Goal: Task Accomplishment & Management: Manage account settings

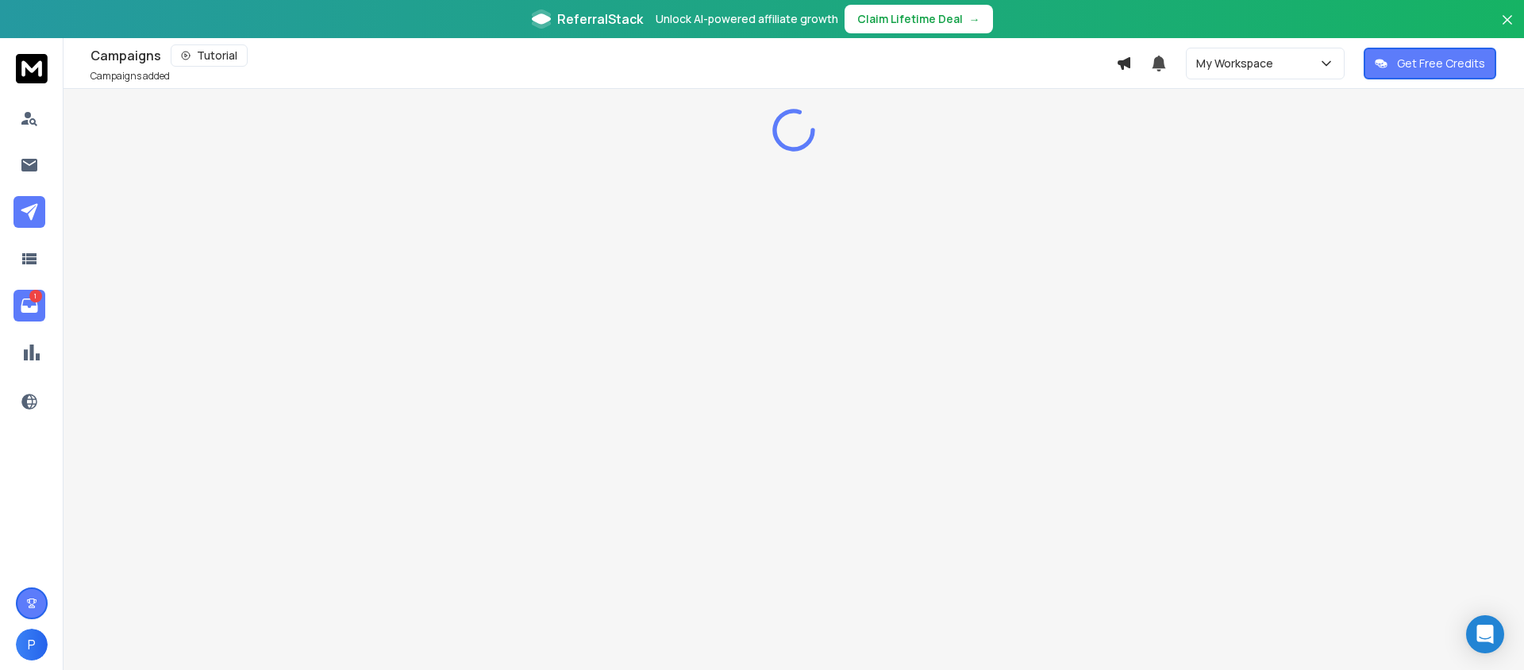
click at [21, 311] on icon at bounding box center [29, 305] width 17 height 14
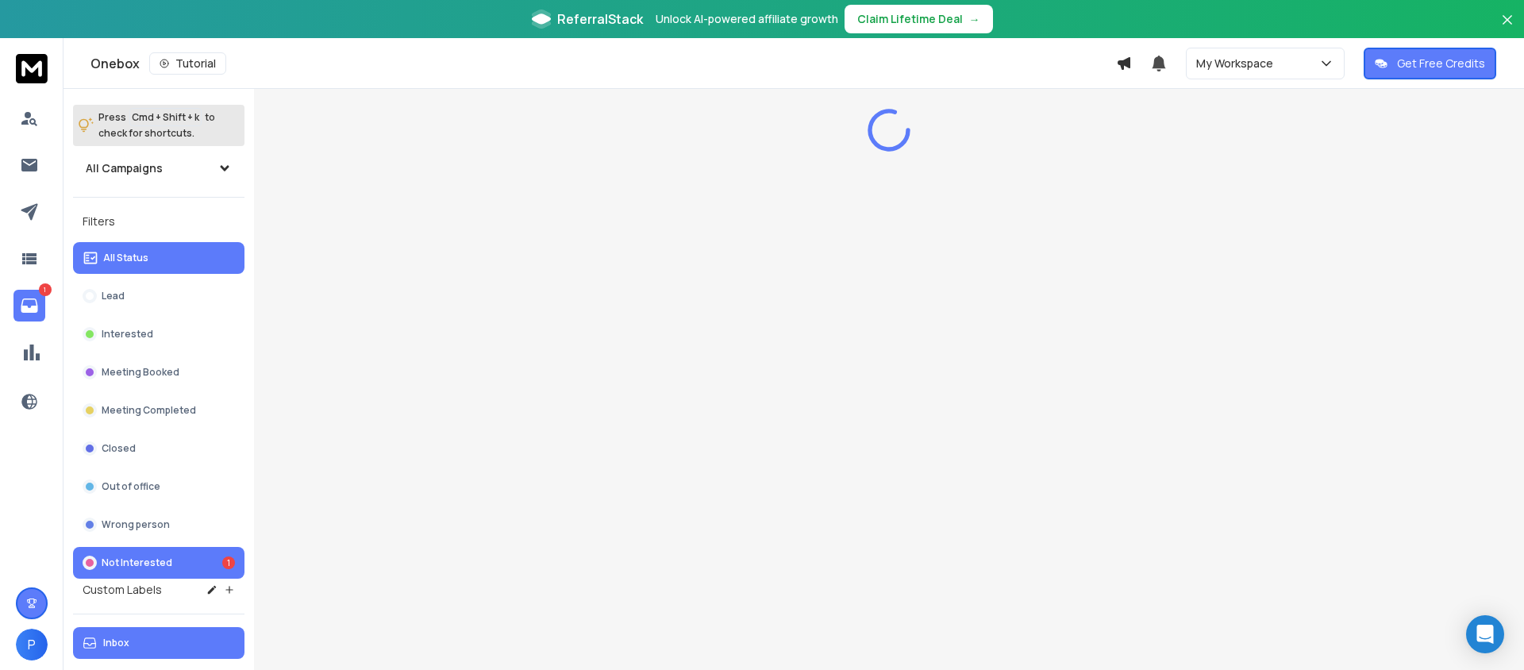
click at [148, 554] on button "Not Interested 1" at bounding box center [158, 563] width 171 height 32
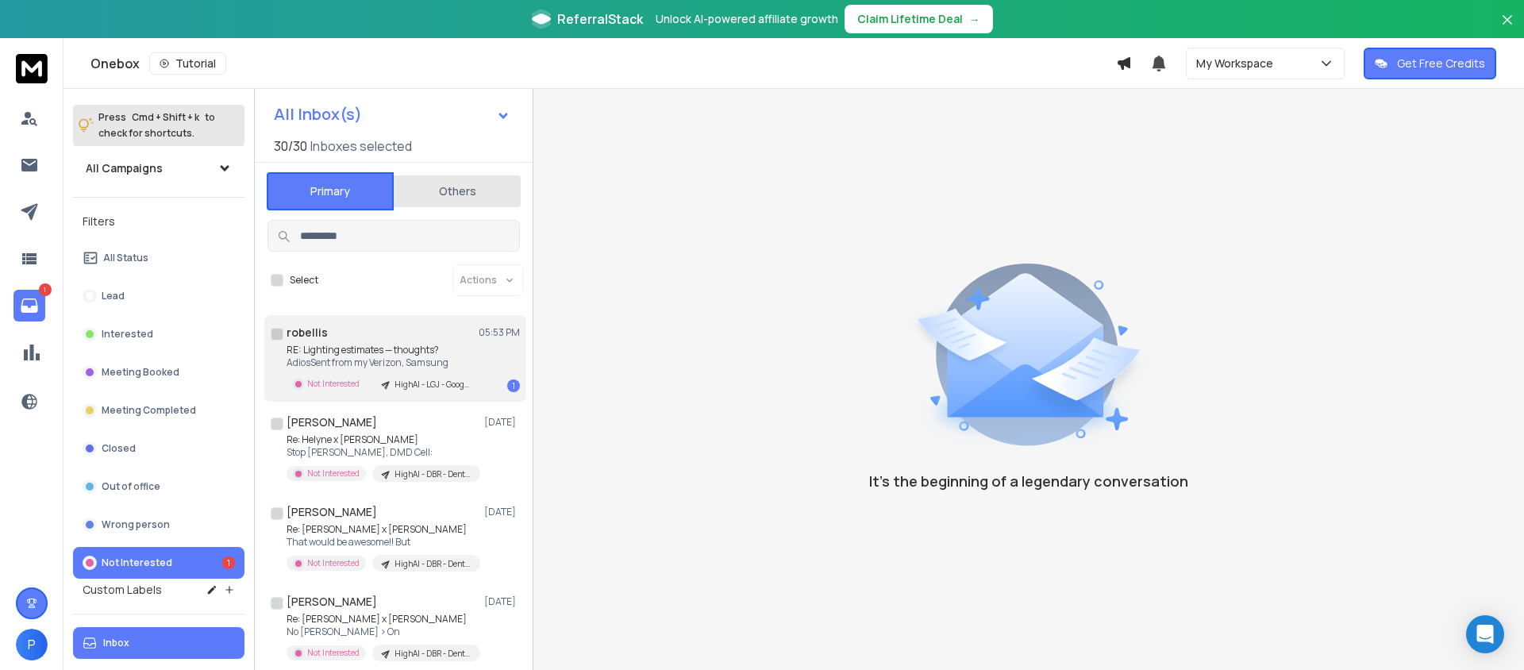
click at [363, 358] on p "AdiosSent from my Verizon, Samsung" at bounding box center [381, 362] width 190 height 13
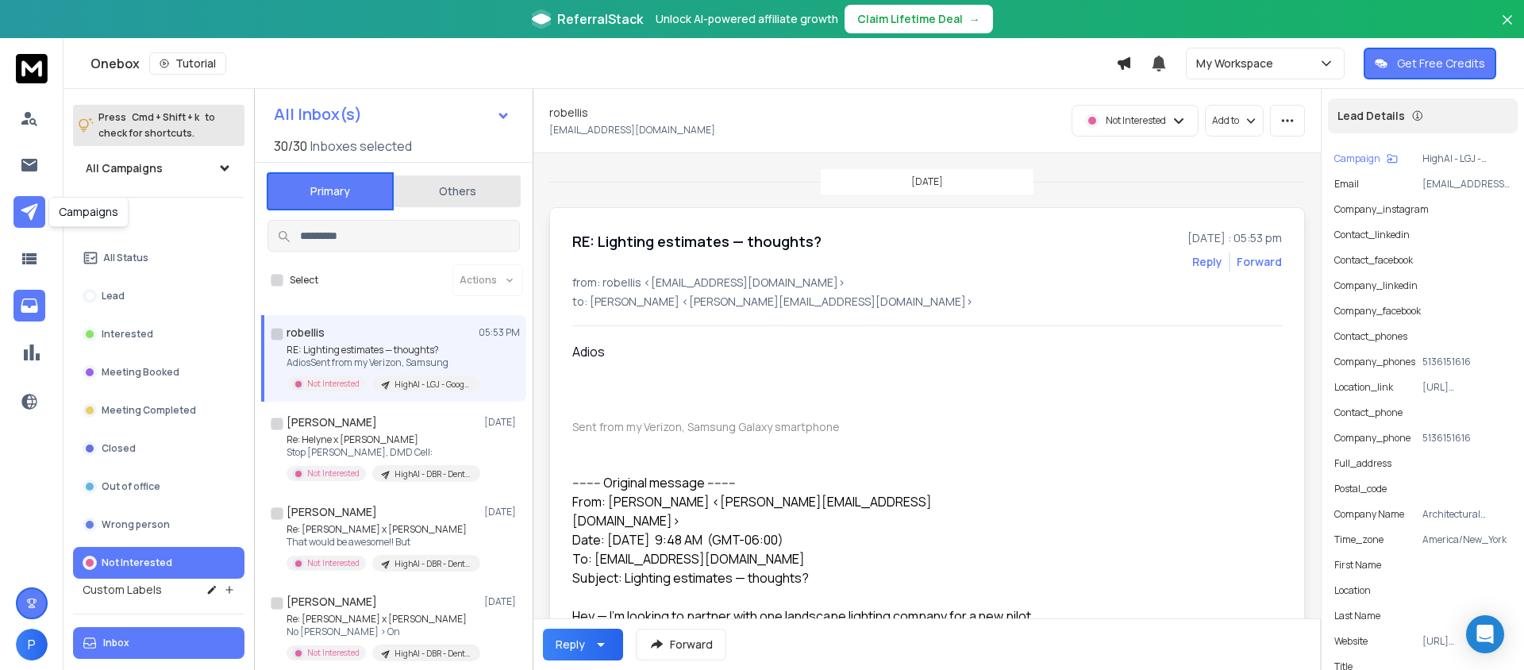
click at [31, 209] on icon at bounding box center [29, 211] width 19 height 19
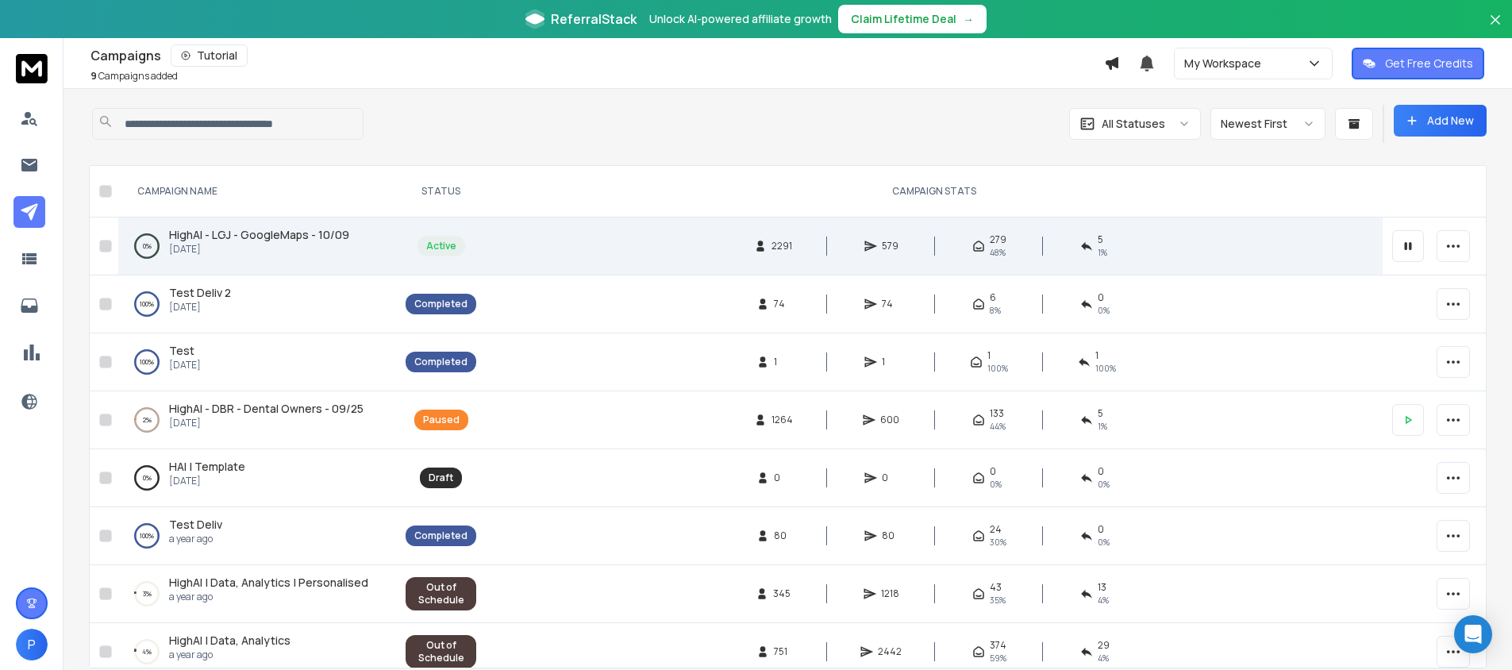
click at [519, 260] on td "2291 579 279 48 % 5 1 %" at bounding box center [934, 246] width 897 height 58
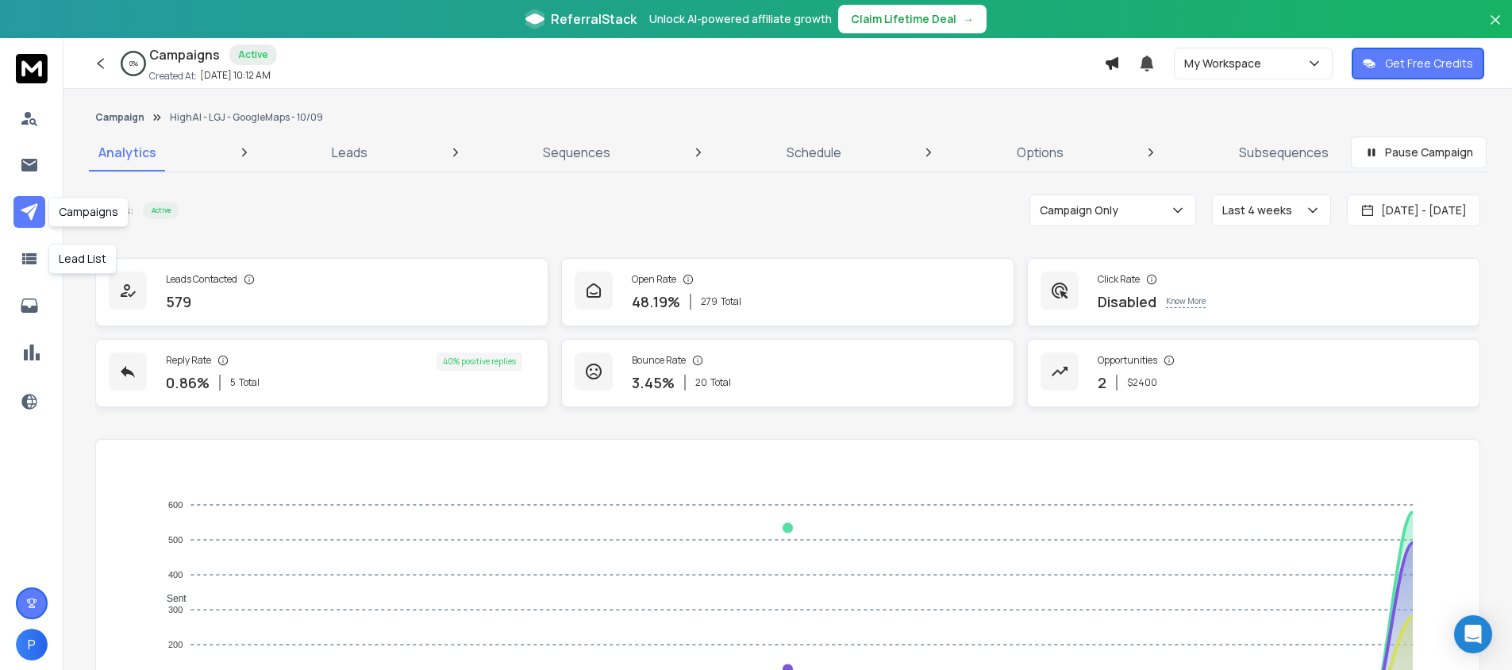
click at [38, 198] on link at bounding box center [29, 212] width 32 height 32
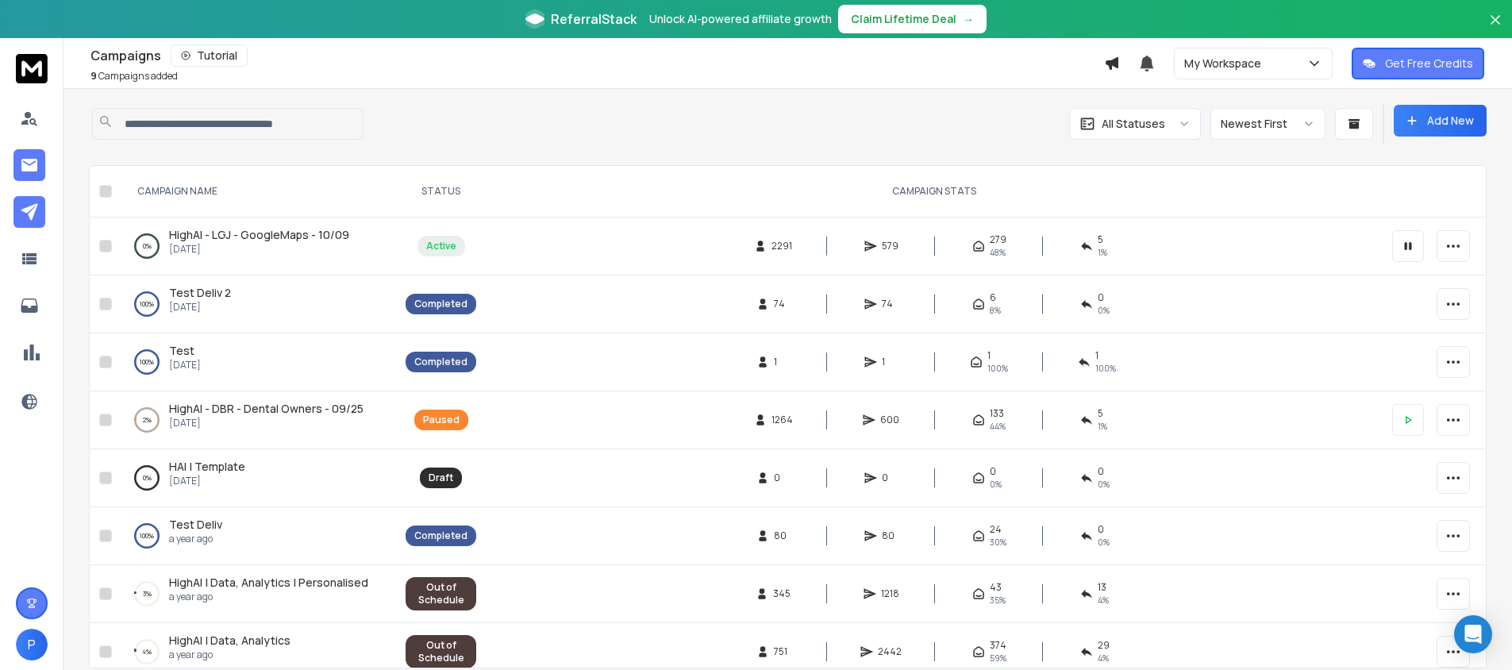
click at [33, 166] on icon at bounding box center [29, 165] width 16 height 13
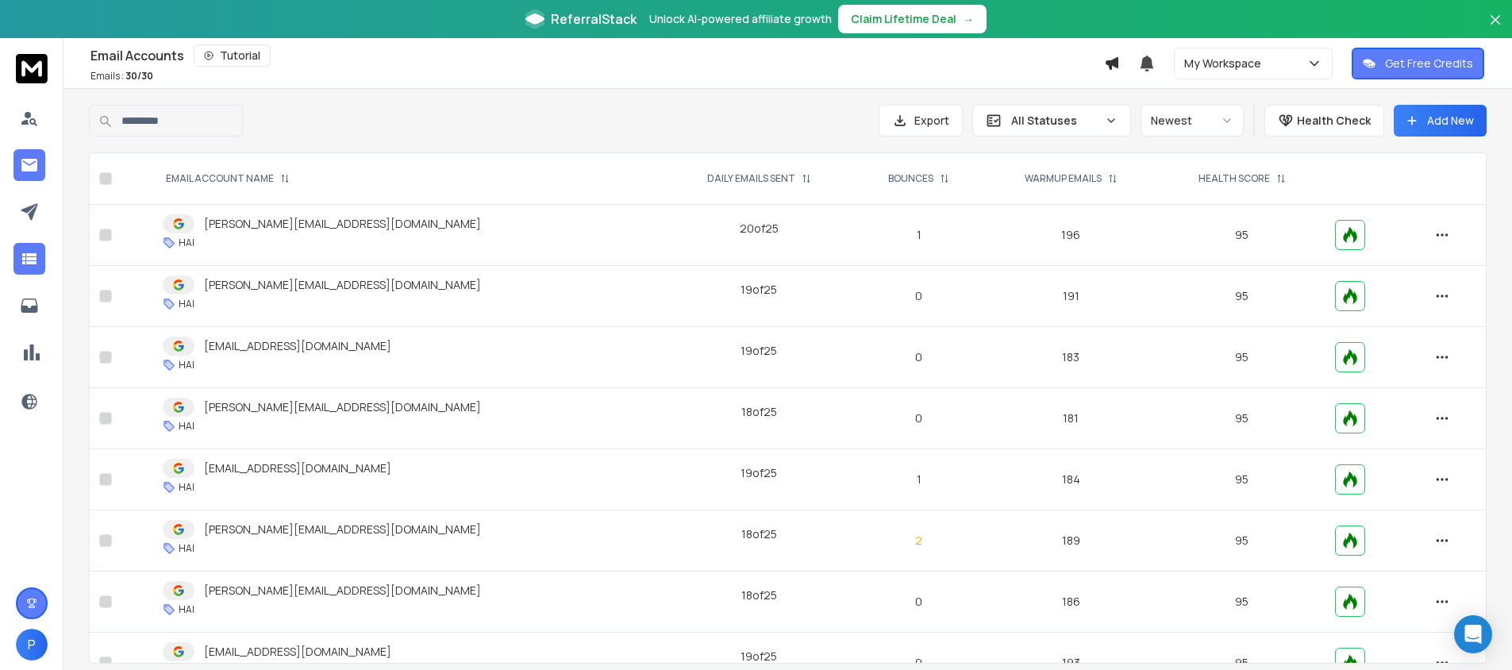
click at [29, 242] on div at bounding box center [31, 262] width 37 height 321
click at [33, 298] on icon at bounding box center [29, 305] width 17 height 14
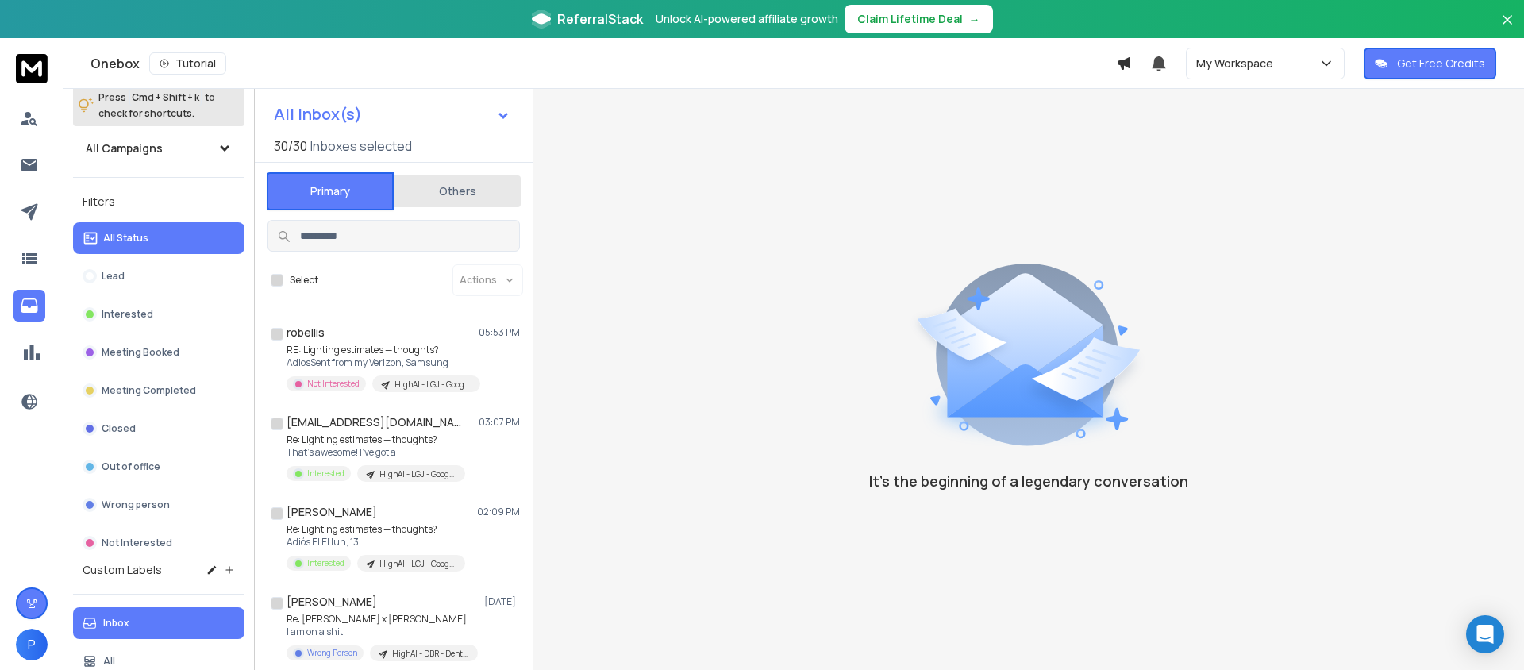
scroll to position [53, 0]
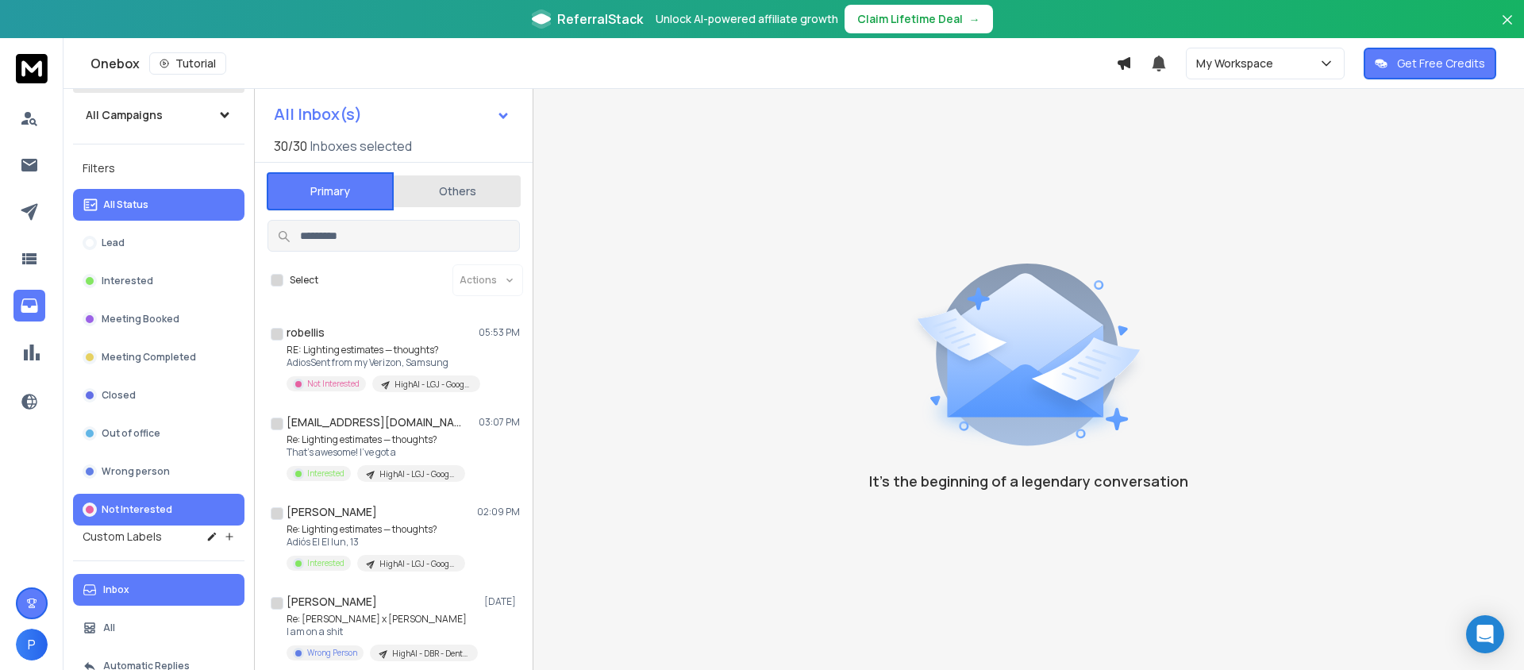
click at [156, 511] on p "Not Interested" at bounding box center [137, 509] width 71 height 13
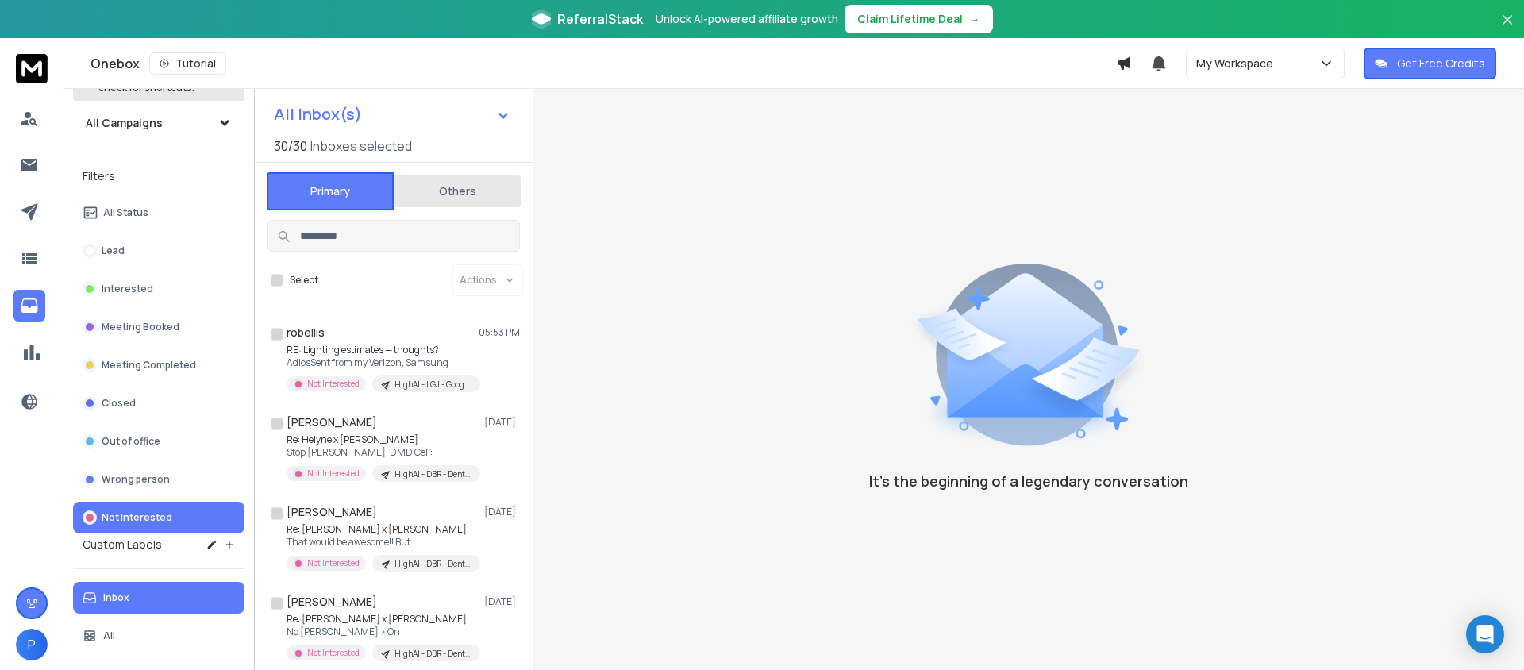
scroll to position [0, 0]
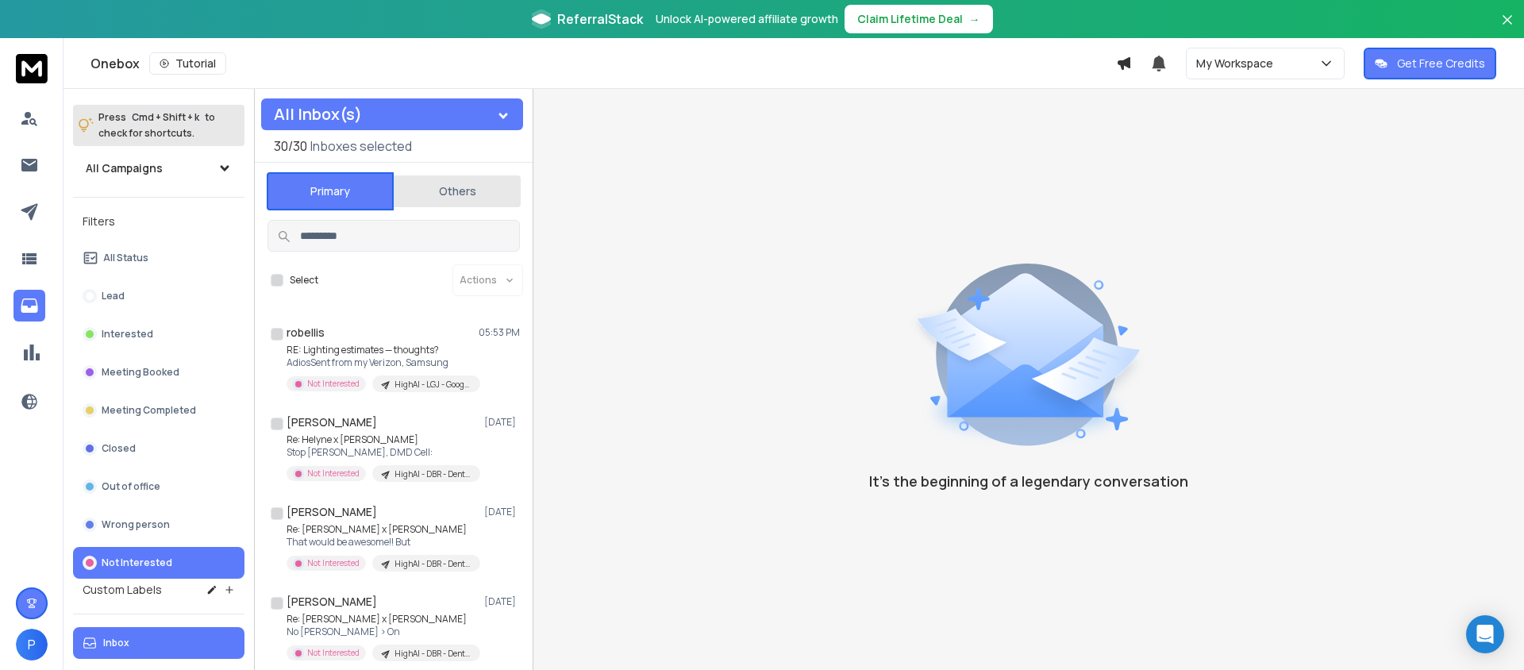
click at [427, 110] on button "All Inbox(s)" at bounding box center [392, 114] width 262 height 32
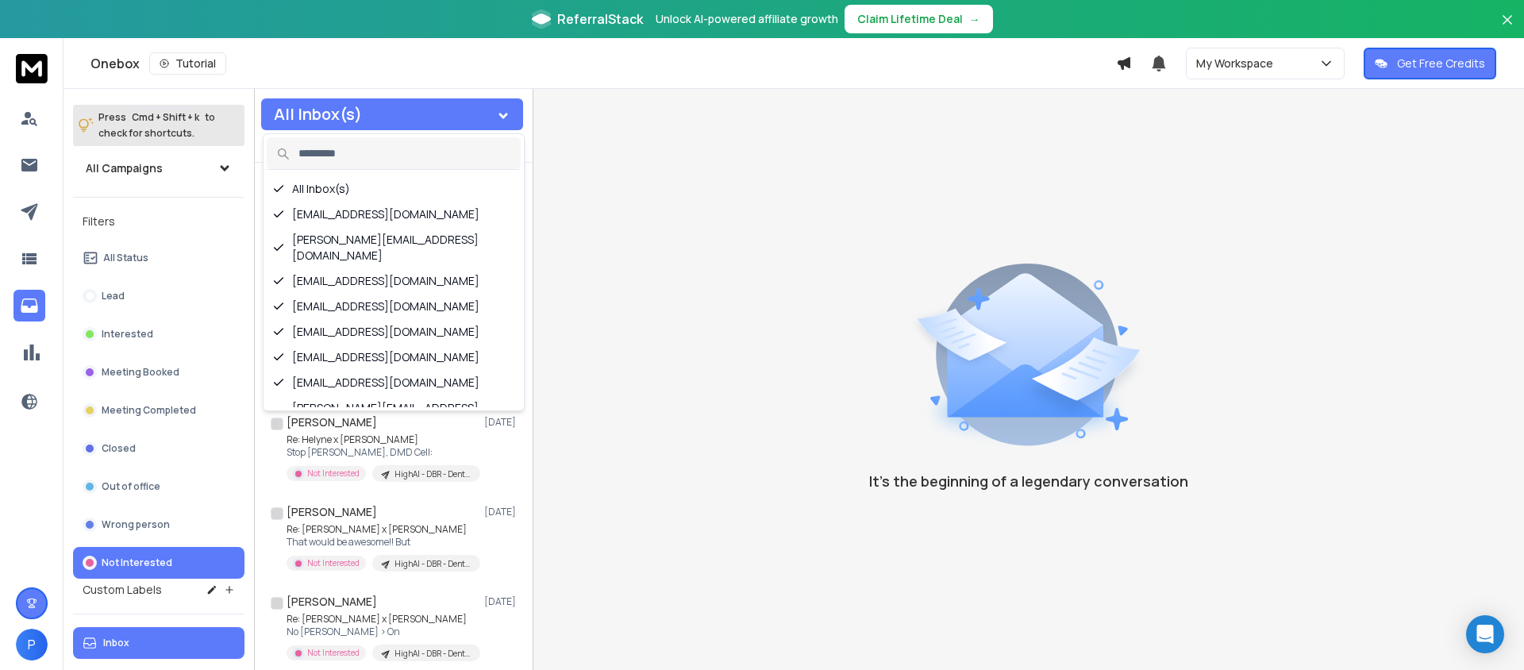
click at [427, 110] on button "All Inbox(s)" at bounding box center [392, 114] width 262 height 32
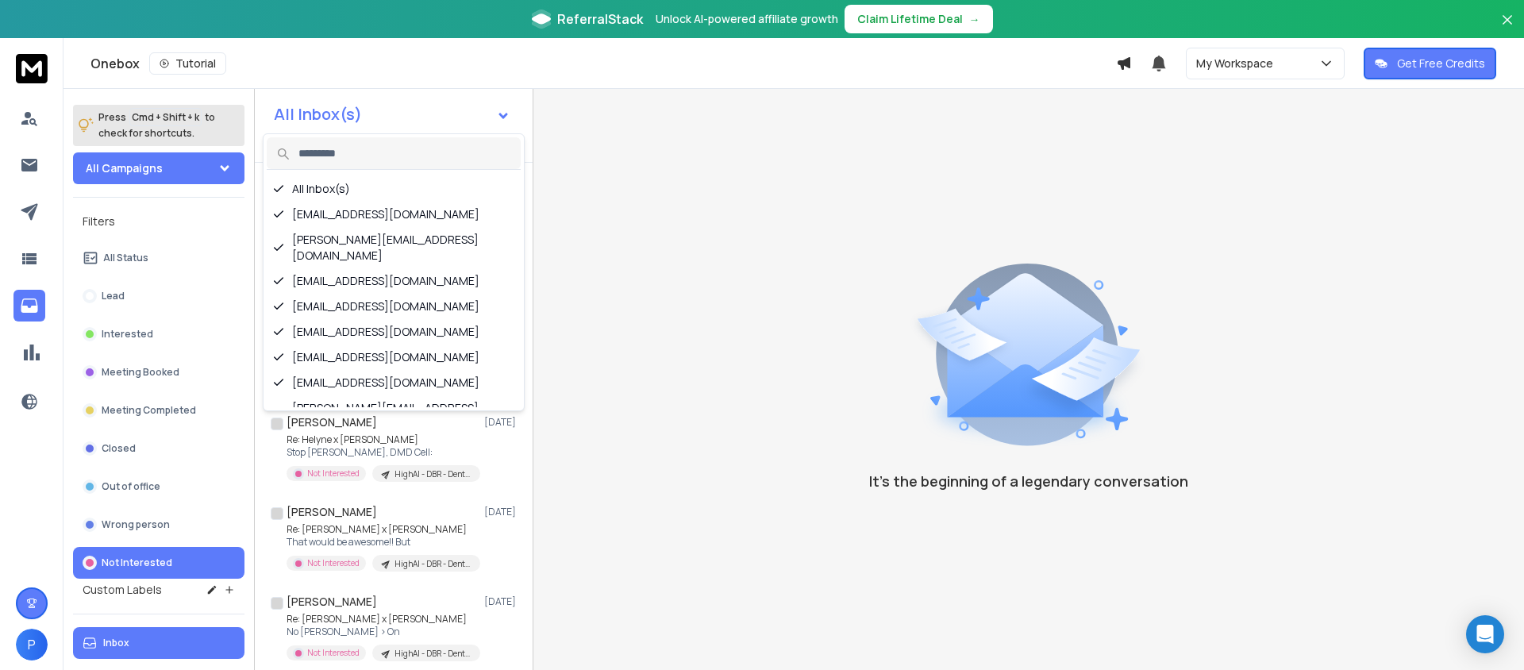
click at [160, 162] on h1 "All Campaigns" at bounding box center [124, 168] width 77 height 16
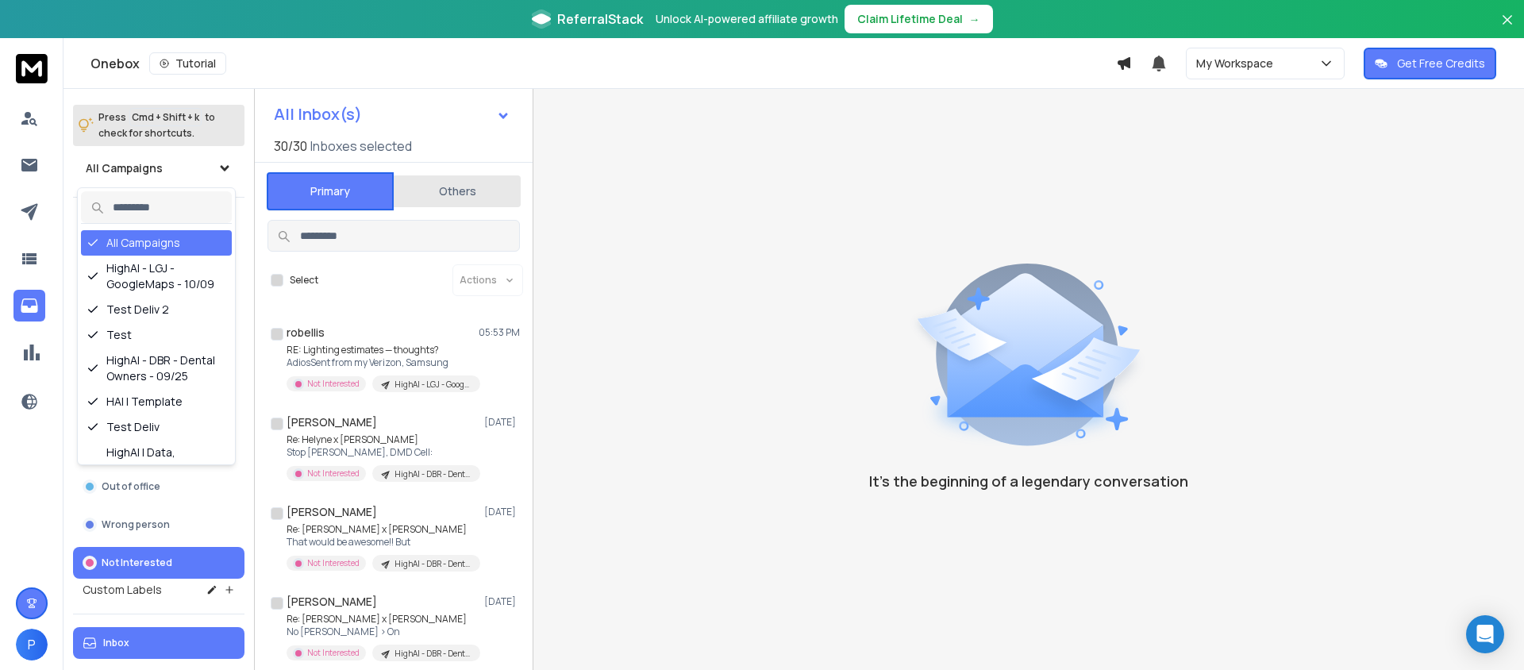
click at [136, 248] on div "All Campaigns" at bounding box center [156, 242] width 151 height 25
click at [141, 276] on div "HighAI - LGJ - GoogleMaps - 10/09" at bounding box center [156, 276] width 151 height 41
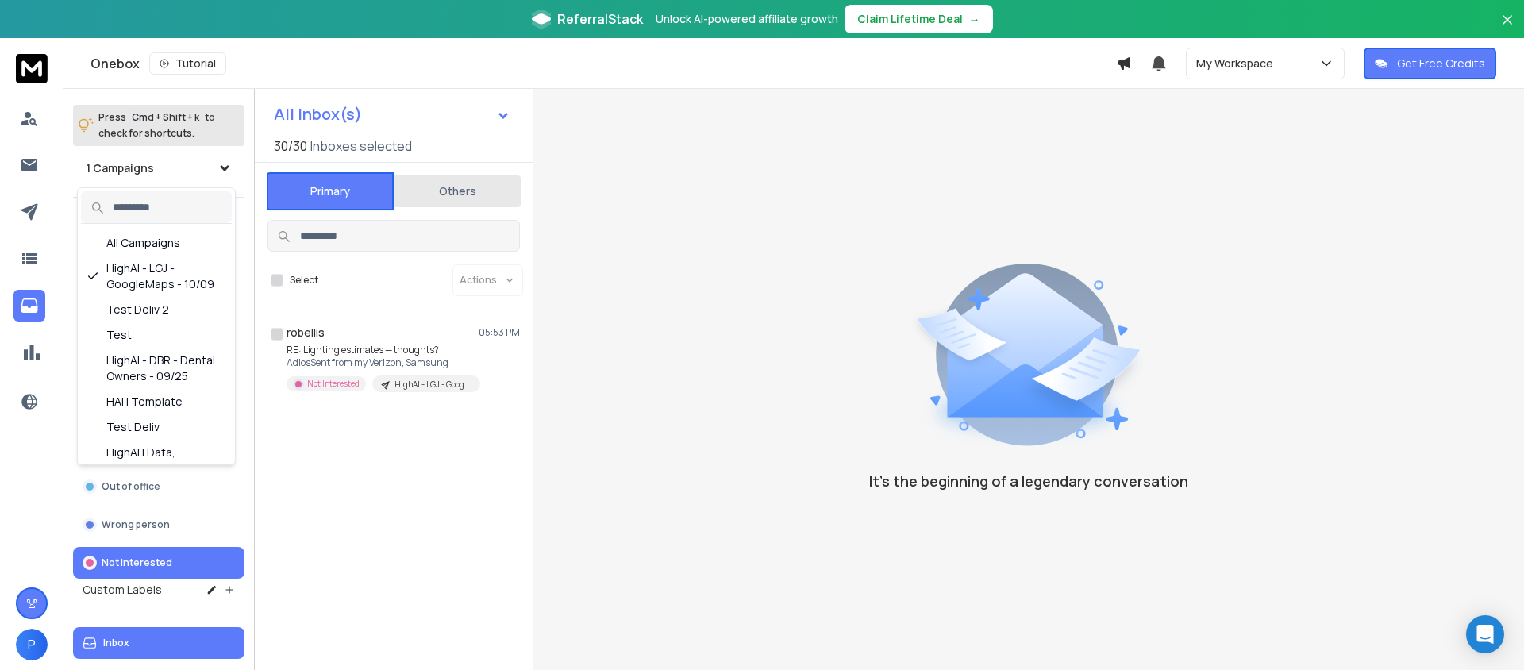
click at [379, 492] on div "robellis 05:53 PM RE: Lighting estimates — thoughts? AdiosSent from my Verizon,…" at bounding box center [394, 441] width 278 height 258
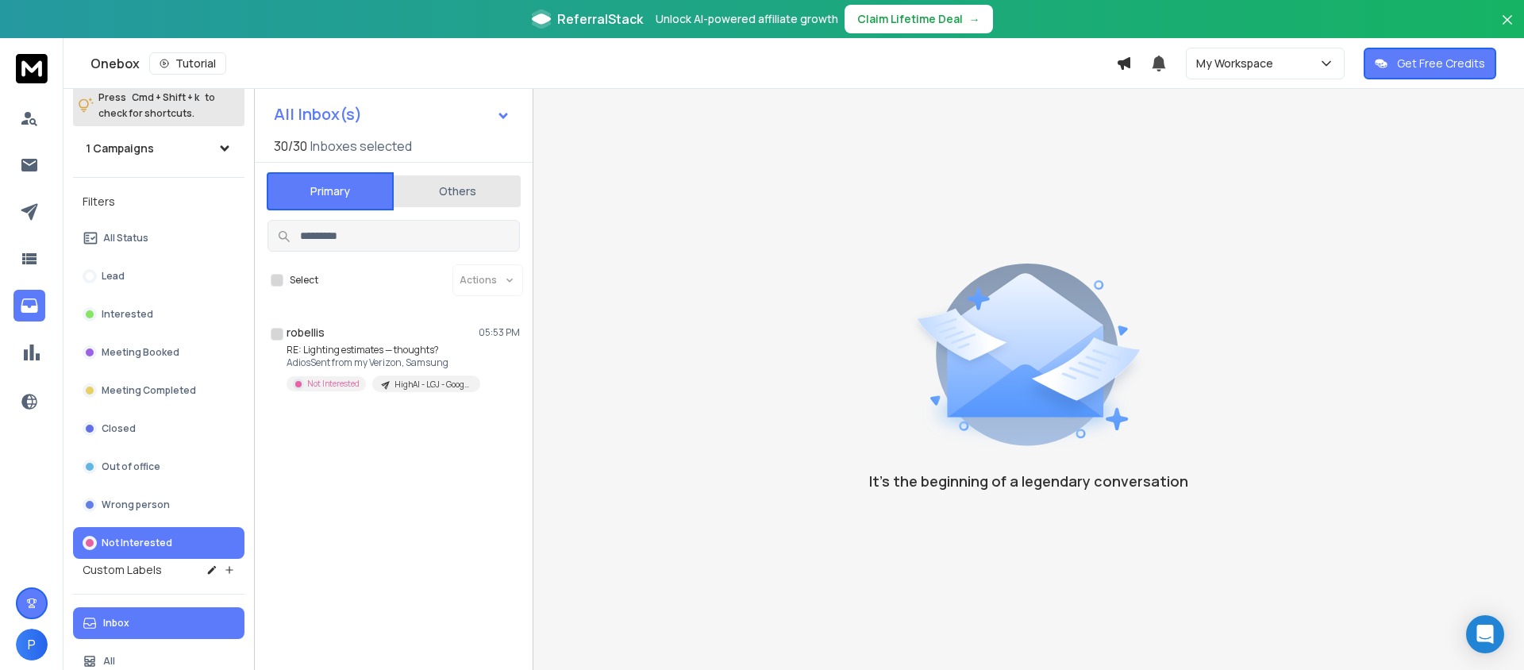
scroll to position [242, 0]
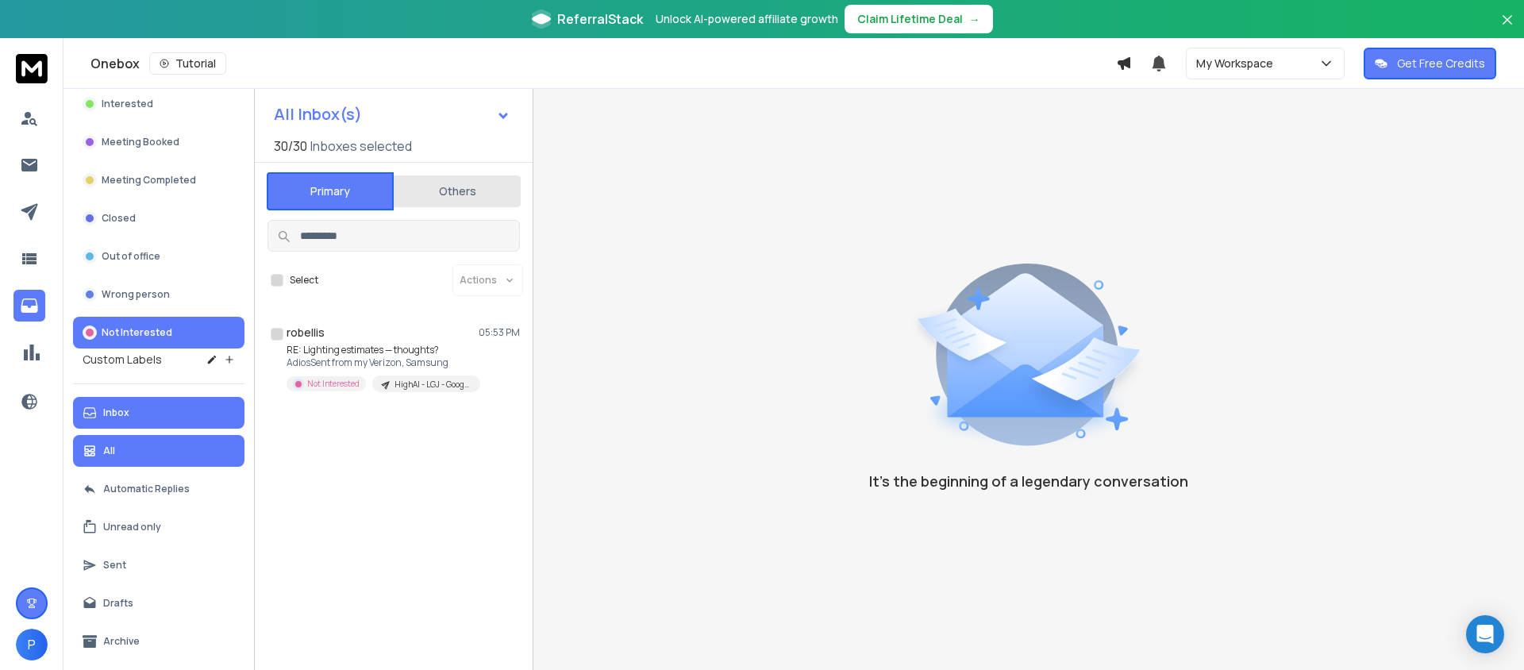
click at [129, 437] on button "All" at bounding box center [158, 451] width 171 height 32
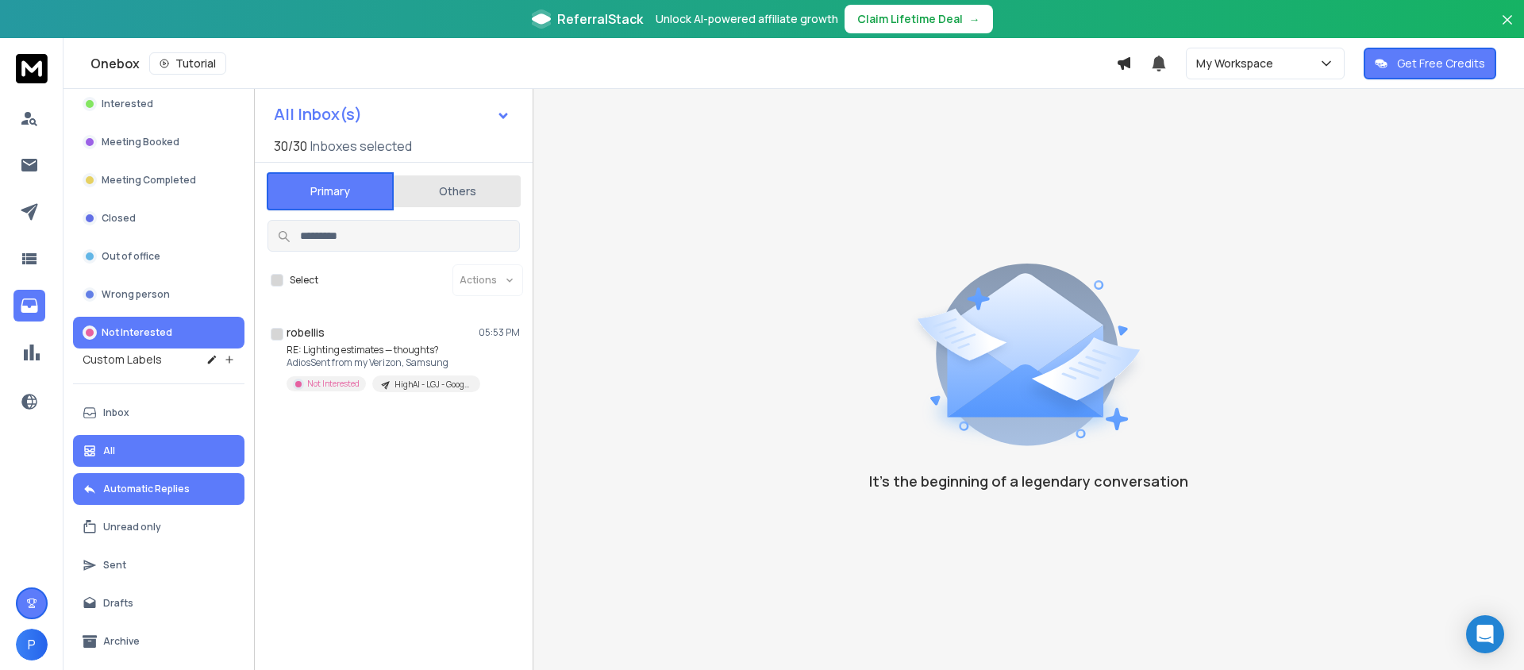
click at [148, 473] on button "Automatic Replies" at bounding box center [158, 489] width 171 height 32
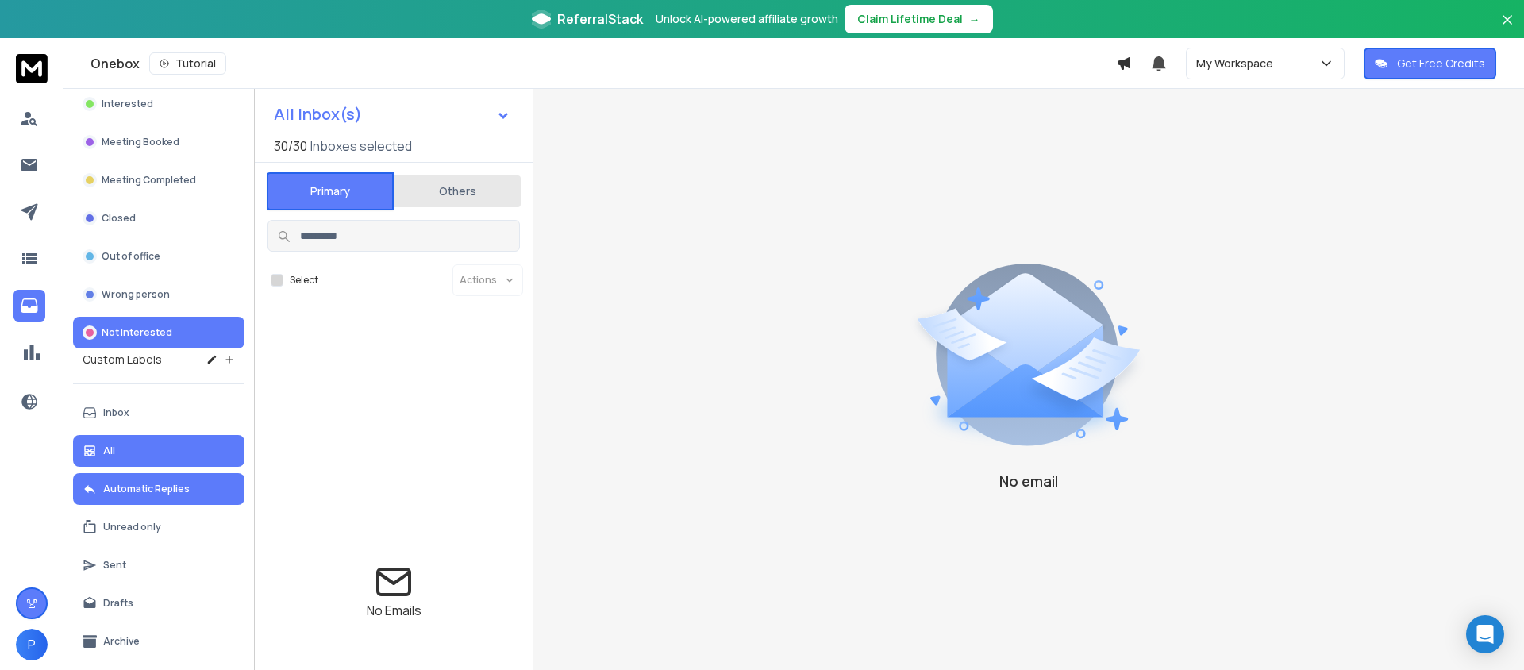
click at [146, 440] on button "All" at bounding box center [158, 451] width 171 height 32
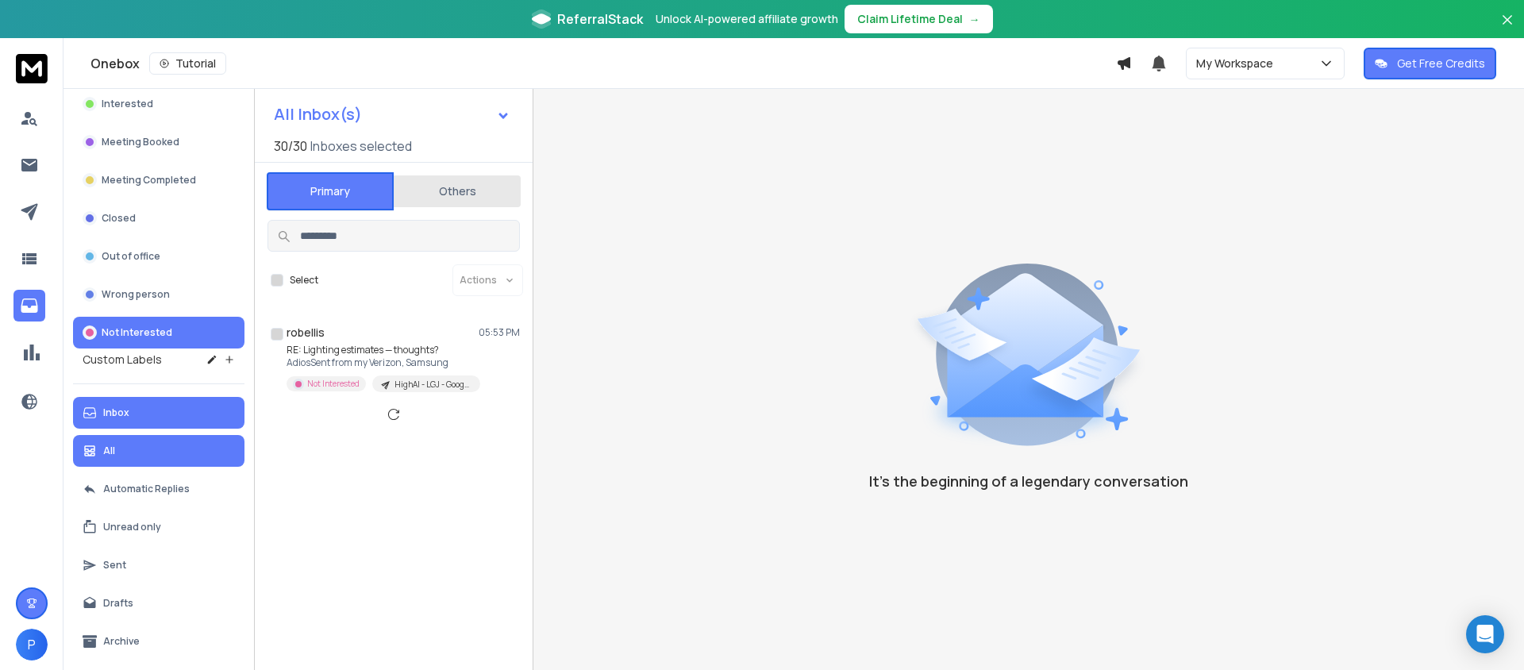
click at [147, 402] on button "Inbox" at bounding box center [158, 413] width 171 height 32
click at [164, 317] on button "Not Interested" at bounding box center [158, 333] width 171 height 32
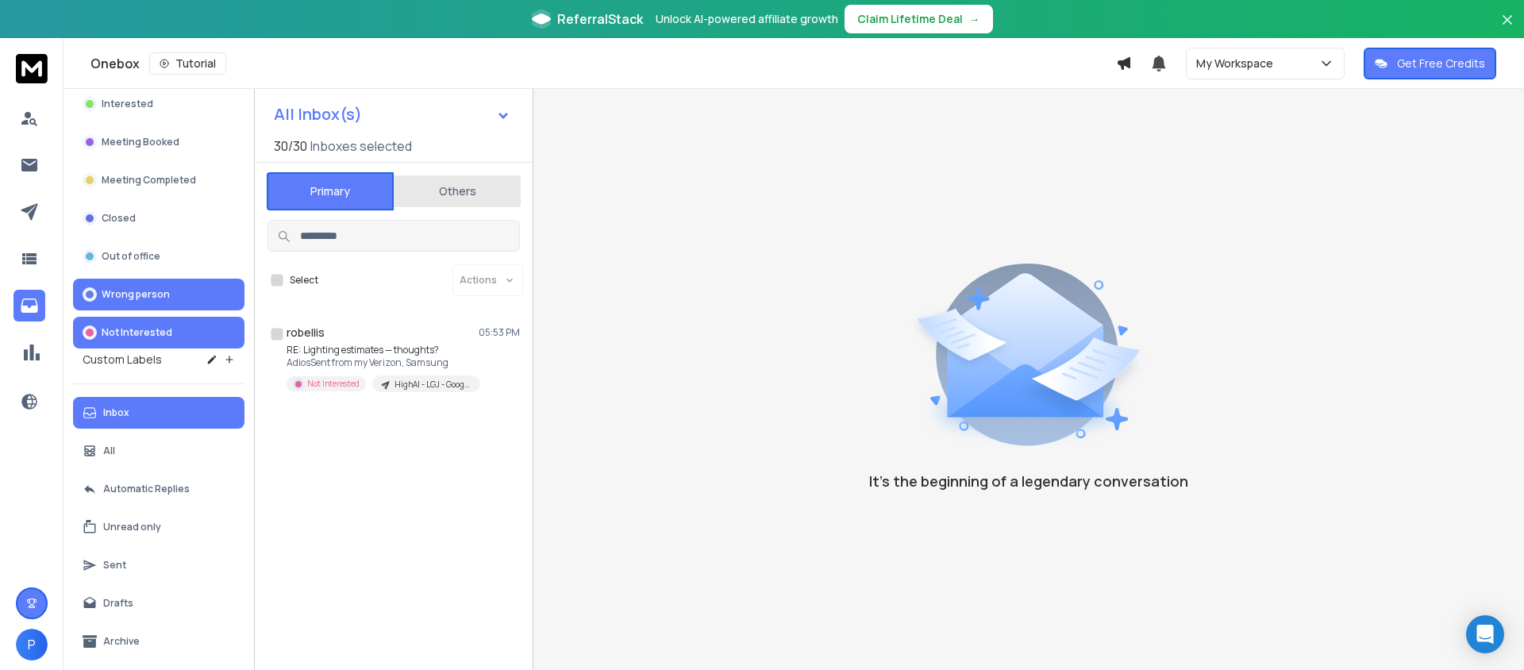
click at [163, 288] on p "Wrong person" at bounding box center [136, 294] width 68 height 13
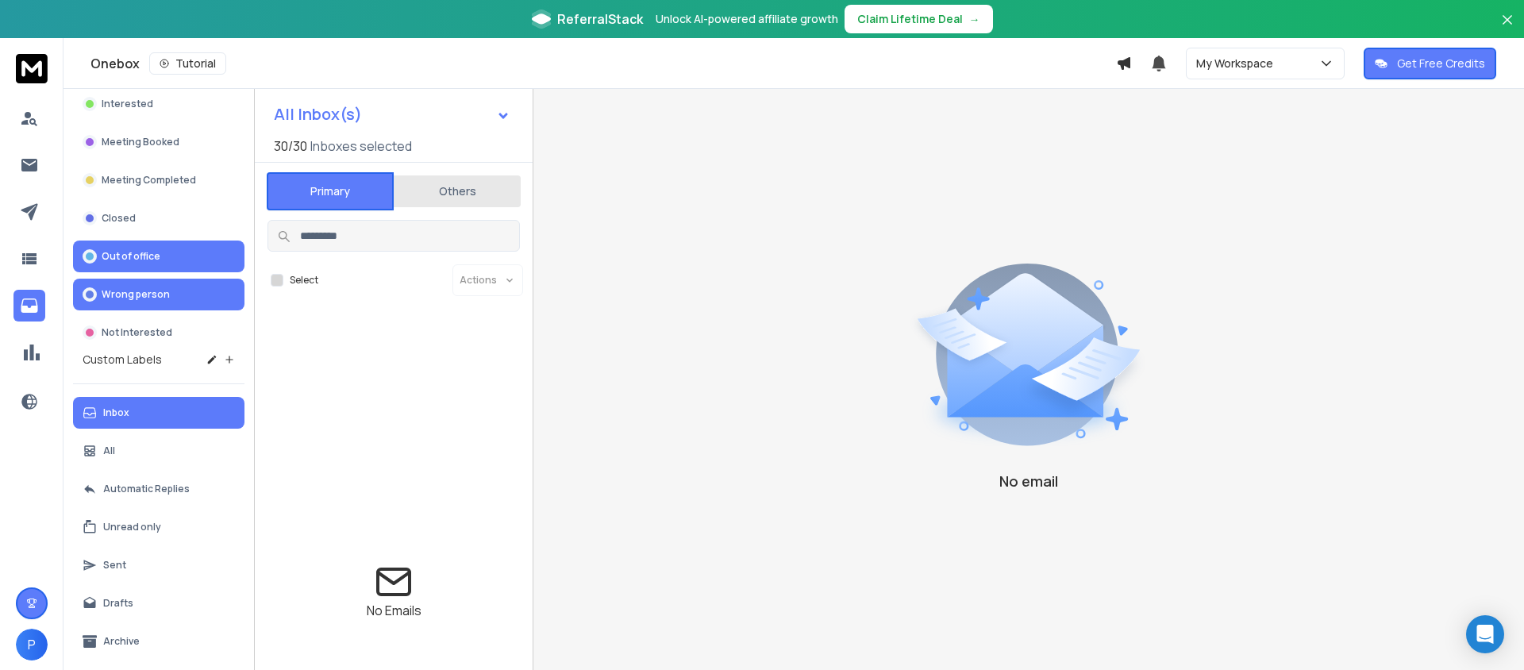
click at [157, 250] on p "Out of office" at bounding box center [131, 256] width 59 height 13
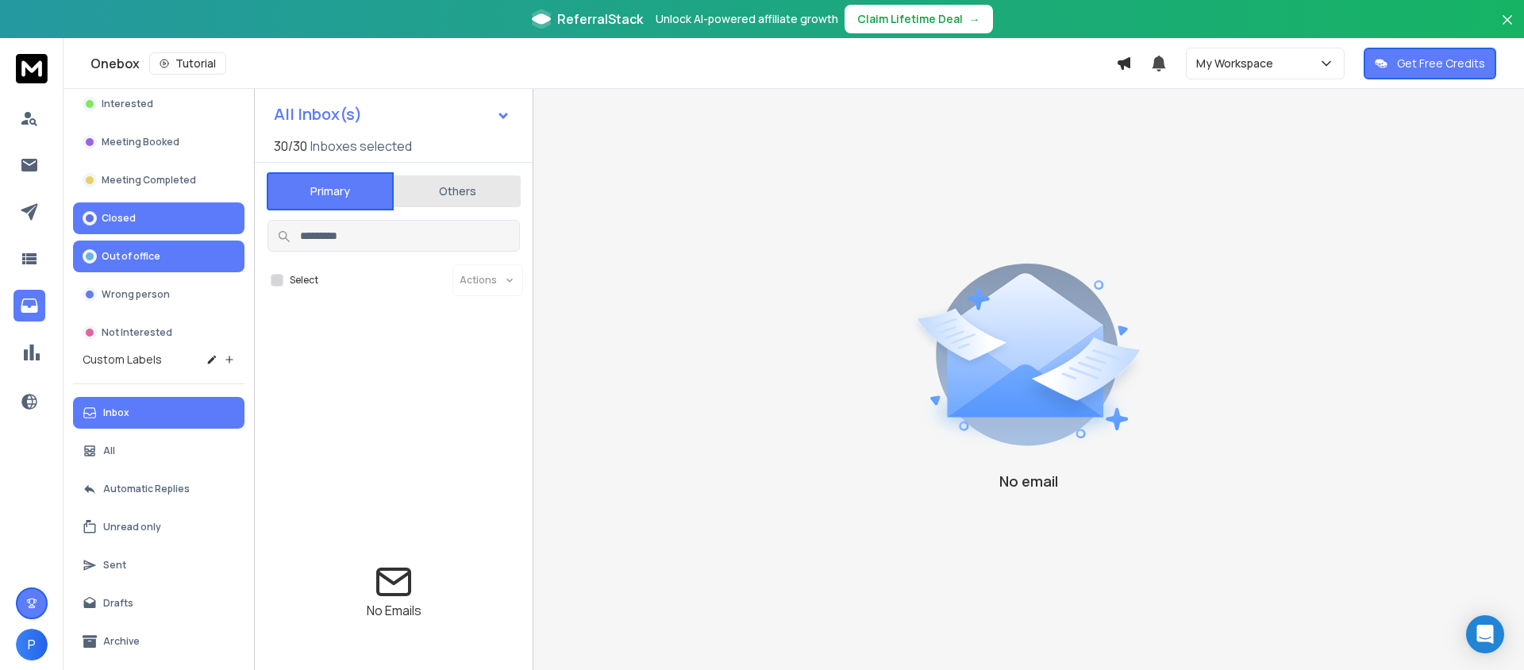
click at [153, 203] on button "Closed" at bounding box center [158, 218] width 171 height 32
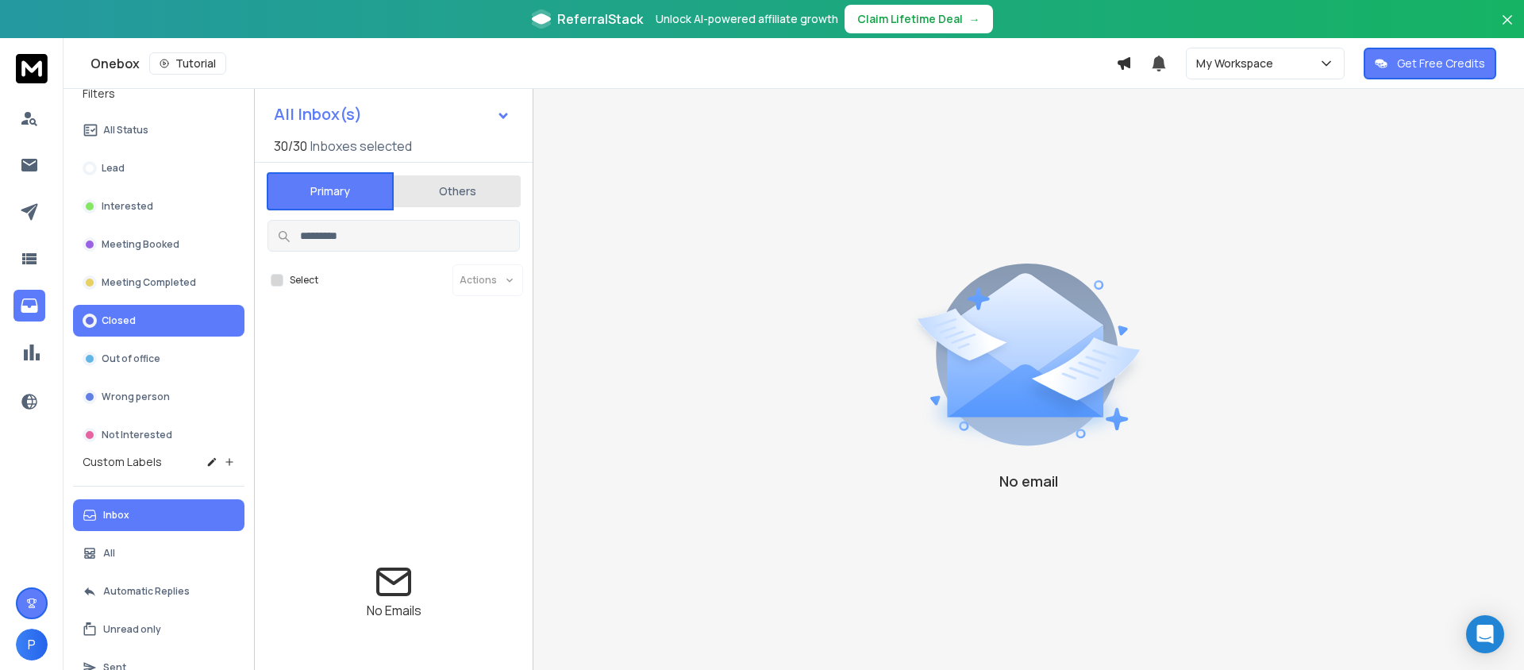
click at [153, 203] on button "Interested" at bounding box center [158, 206] width 171 height 32
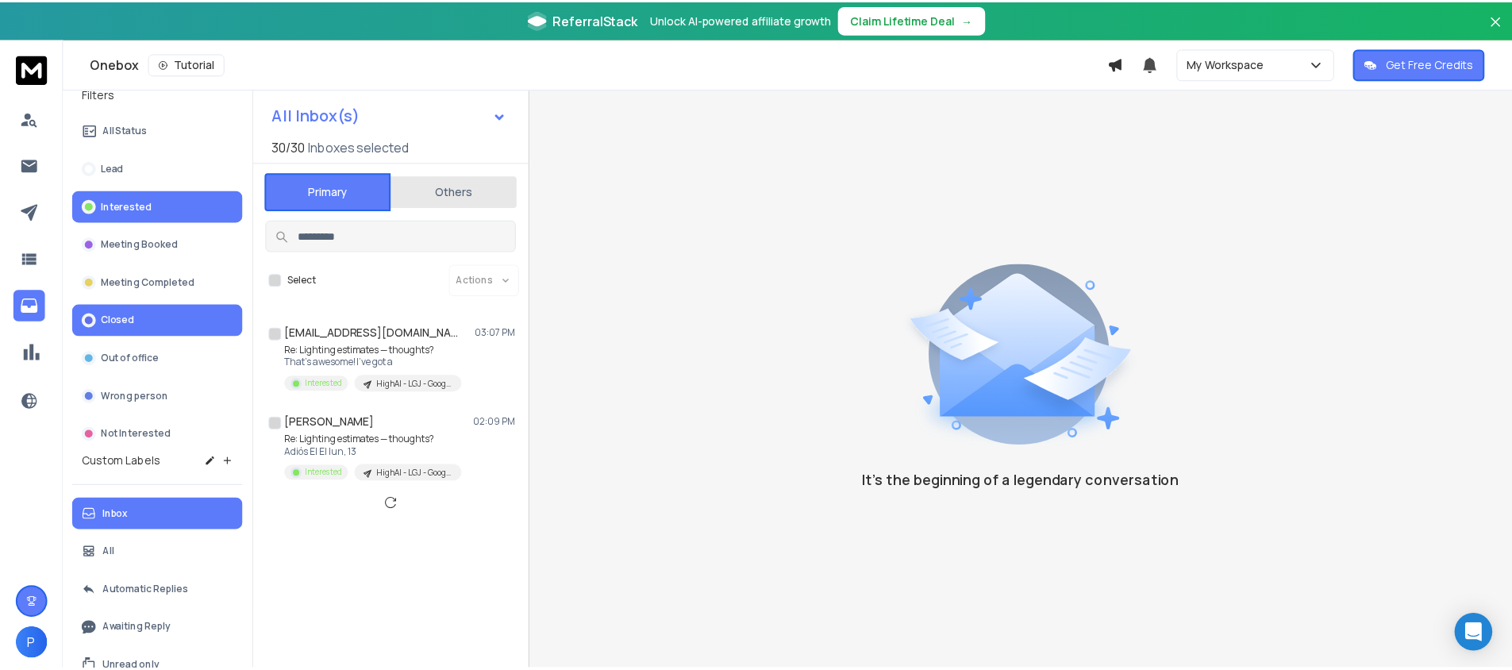
scroll to position [0, 0]
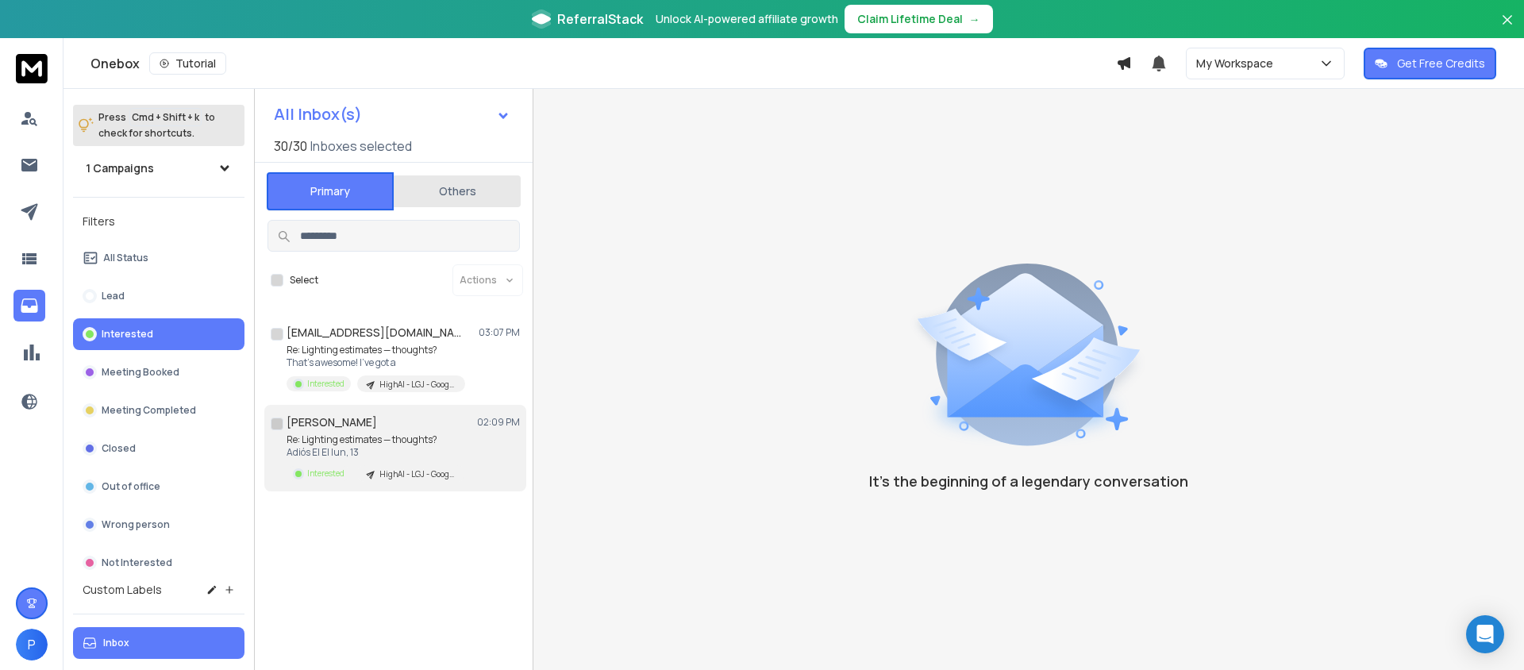
click at [345, 436] on p "Re: Lighting estimates — thoughts?" at bounding box center [375, 439] width 179 height 13
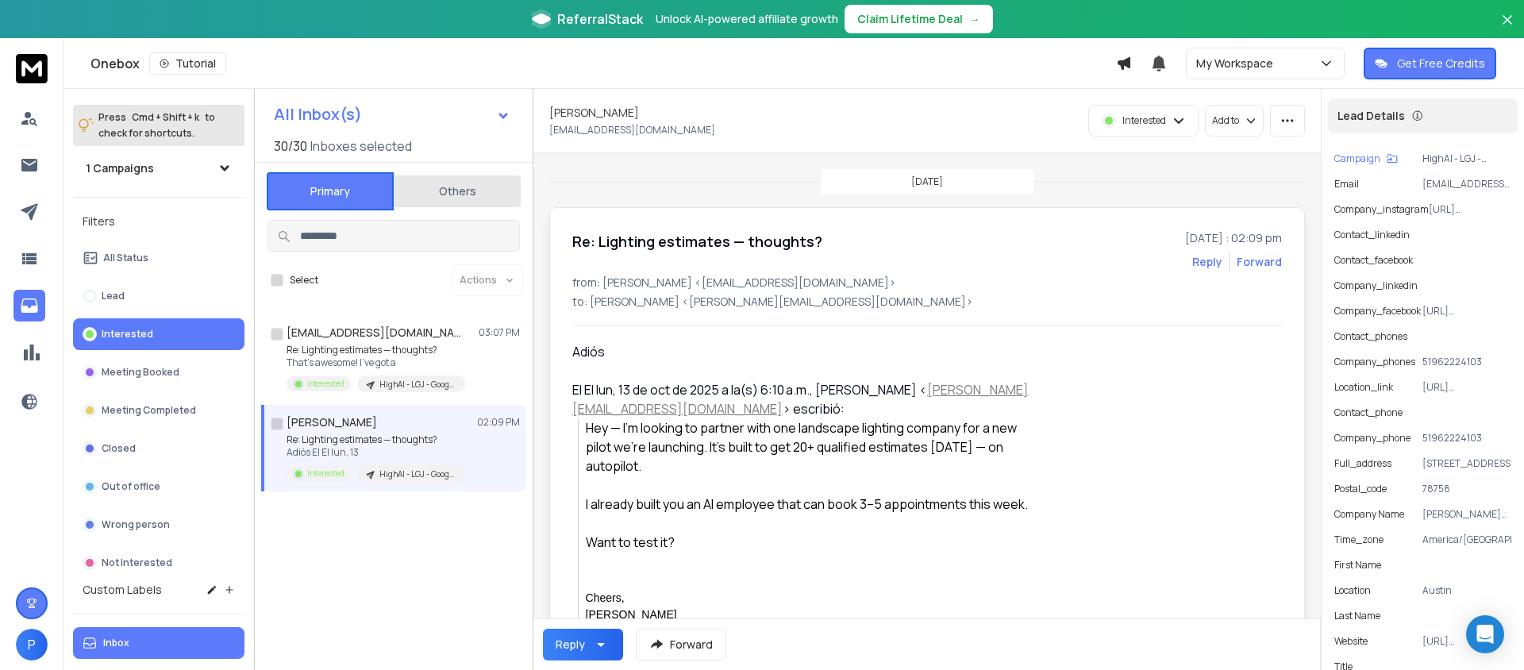
click at [1152, 117] on p "Interested" at bounding box center [1144, 120] width 44 height 13
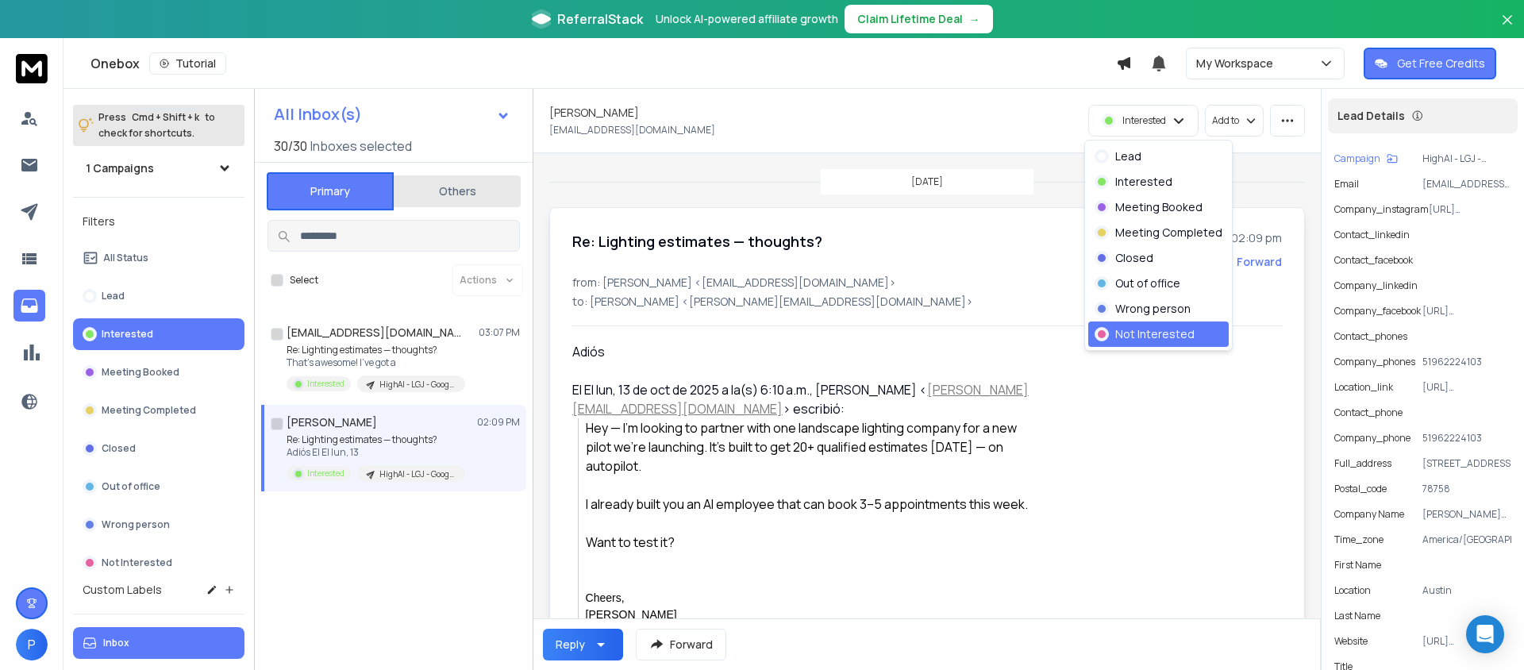
click at [1140, 333] on p "Not Interested" at bounding box center [1154, 334] width 79 height 16
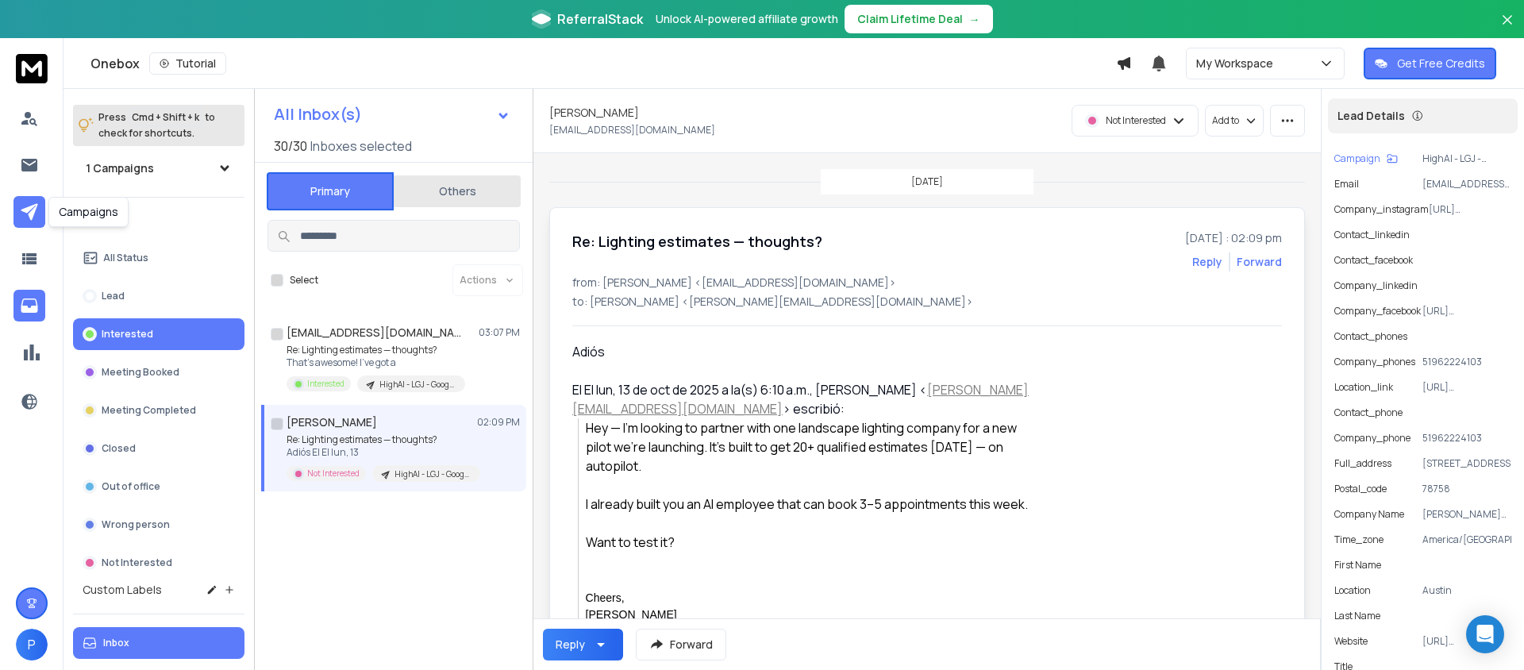
click at [41, 201] on link at bounding box center [29, 212] width 32 height 32
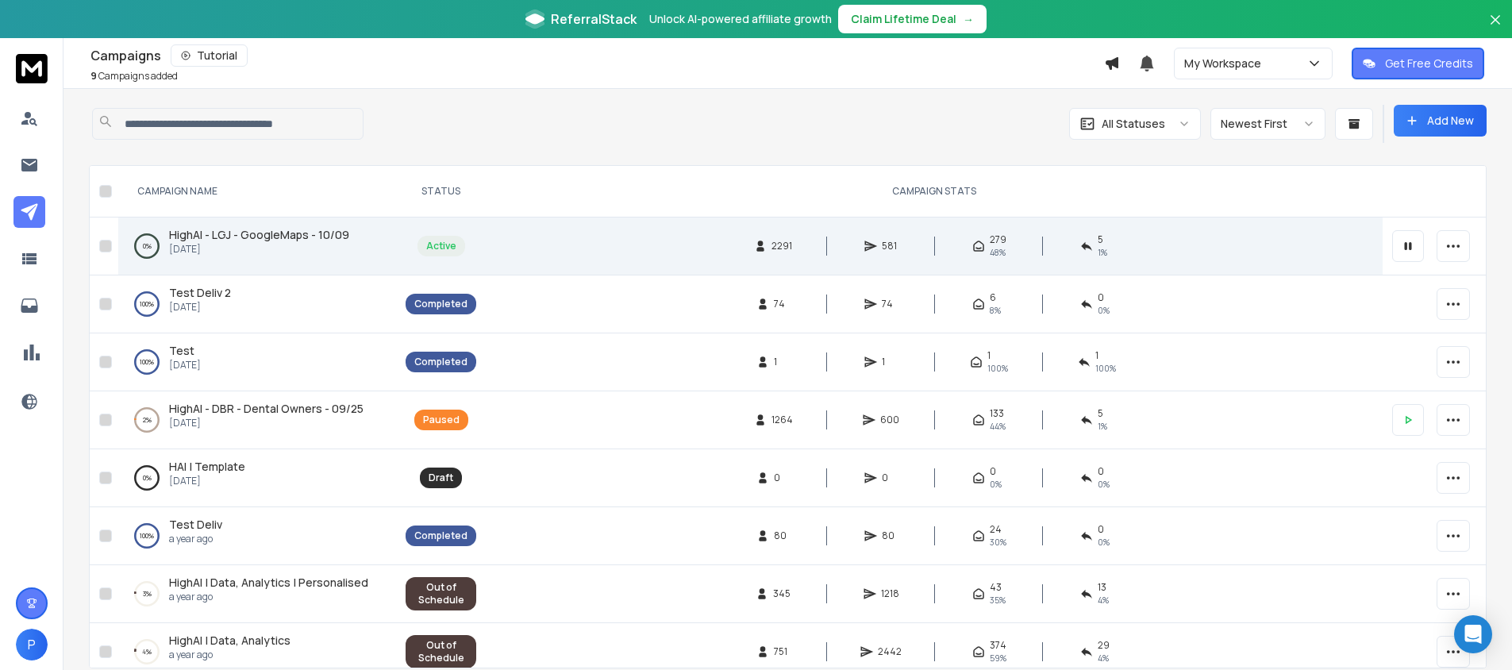
click at [315, 248] on p "[DATE]" at bounding box center [259, 249] width 180 height 13
